Goal: Task Accomplishment & Management: Use online tool/utility

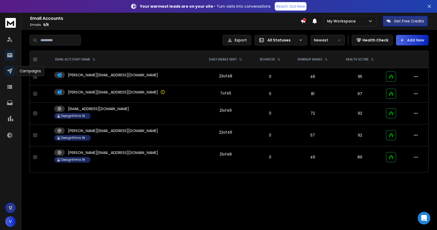
click at [8, 70] on icon at bounding box center [10, 71] width 6 height 6
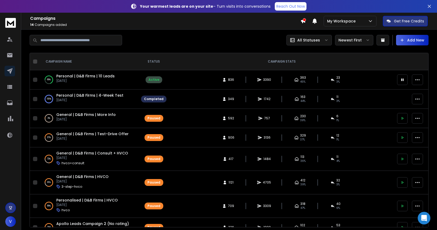
click at [92, 76] on span "Personal | D&B Firms | 10 Leads" at bounding box center [85, 75] width 58 height 5
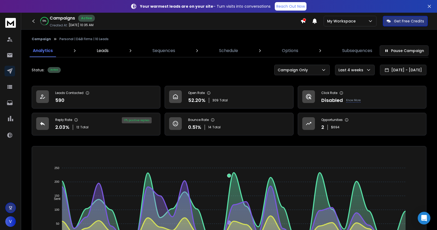
click at [102, 51] on p "Leads" at bounding box center [103, 51] width 12 height 6
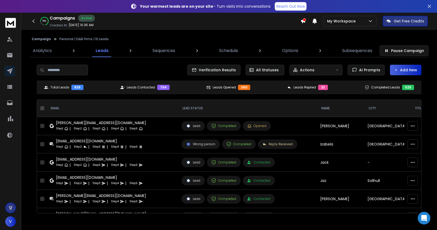
click at [405, 71] on button "Add New" at bounding box center [405, 70] width 31 height 11
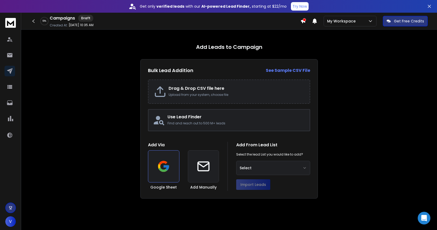
click at [166, 164] on icon at bounding box center [163, 167] width 13 height 16
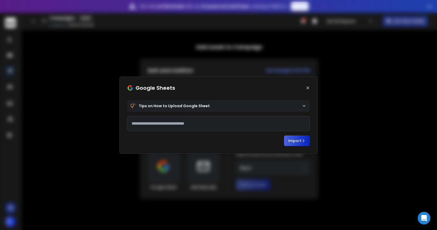
click at [154, 126] on input at bounding box center [218, 123] width 183 height 15
paste input "**********"
type input "**********"
click at [295, 141] on button "Import" at bounding box center [297, 141] width 26 height 11
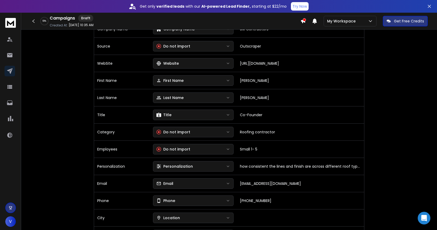
scroll to position [106, 0]
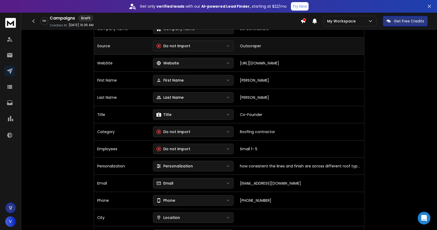
click at [228, 47] on icon "button" at bounding box center [228, 45] width 2 height 1
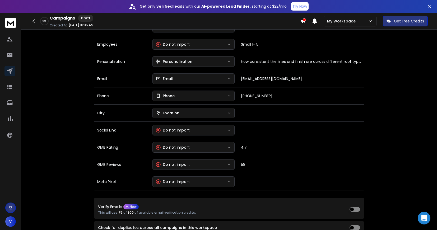
scroll to position [212, 0]
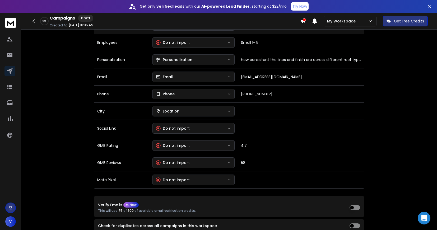
click at [228, 27] on icon "button" at bounding box center [229, 25] width 4 height 4
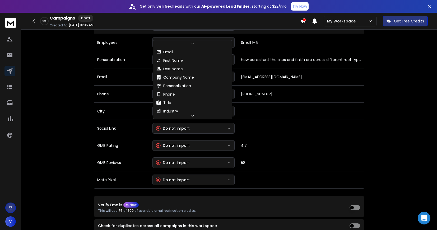
scroll to position [53, 0]
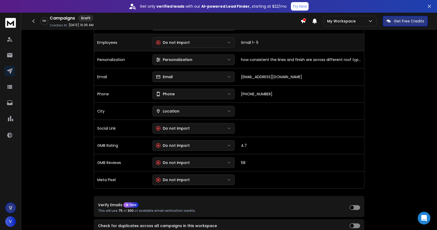
click at [227, 45] on icon "button" at bounding box center [229, 42] width 4 height 4
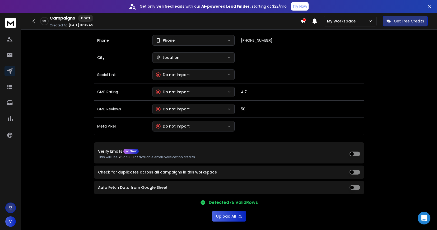
scroll to position [274, 0]
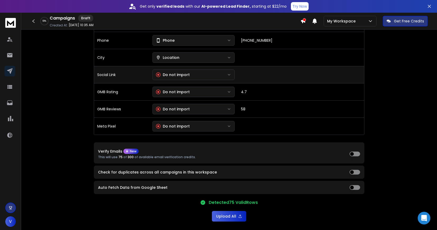
click at [228, 75] on icon "button" at bounding box center [229, 75] width 4 height 4
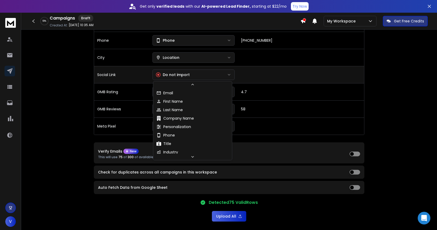
scroll to position [53, 0]
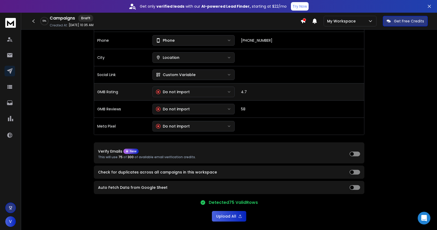
click at [229, 92] on icon "button" at bounding box center [229, 92] width 4 height 4
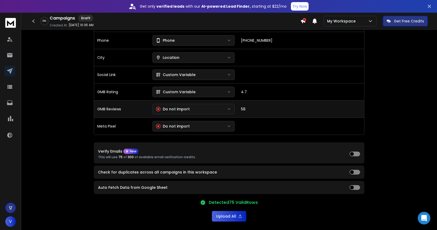
click at [229, 109] on icon "button" at bounding box center [229, 109] width 4 height 4
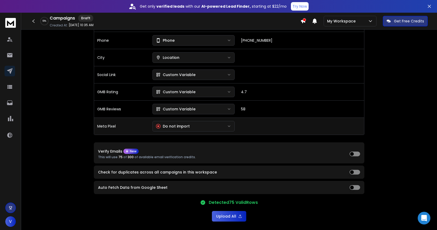
click at [227, 127] on icon "button" at bounding box center [229, 126] width 4 height 4
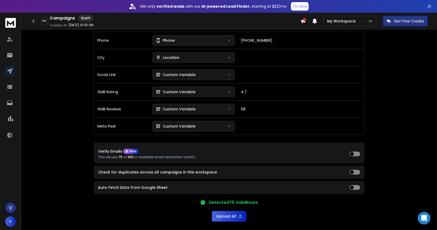
click at [227, 217] on button "Upload All" at bounding box center [229, 216] width 34 height 11
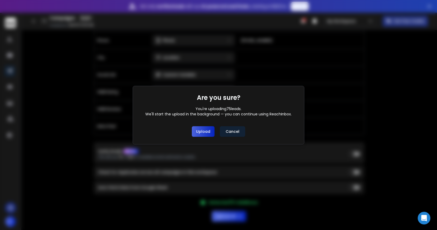
click at [206, 129] on button "Upload" at bounding box center [203, 131] width 23 height 11
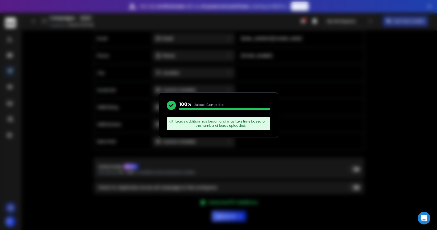
scroll to position [259, 0]
